Goal: Task Accomplishment & Management: Use online tool/utility

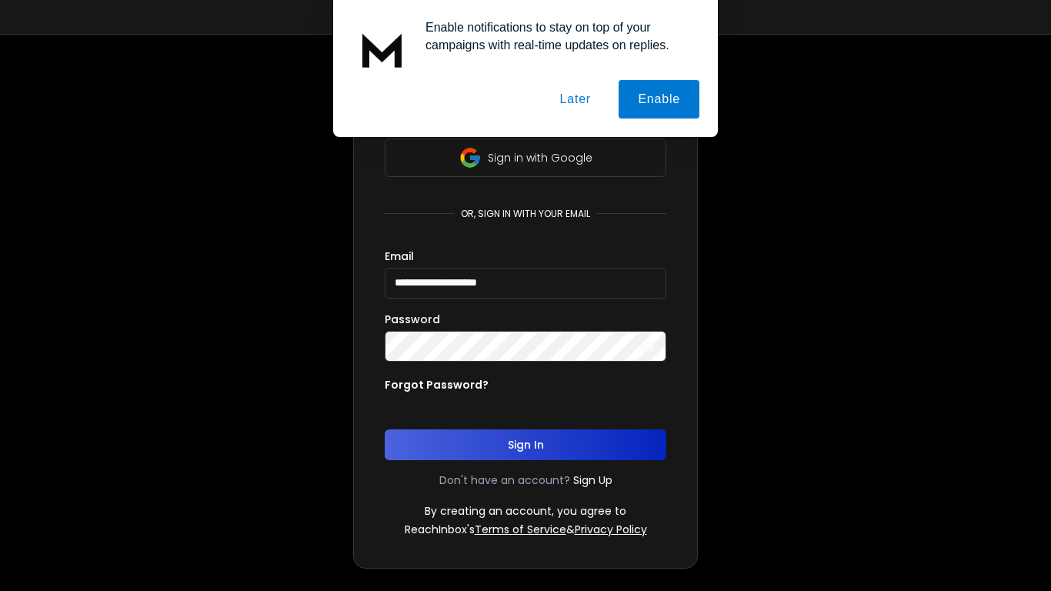
type input "**********"
click at [526, 444] on button "Sign In" at bounding box center [526, 444] width 282 height 31
